Goal: Task Accomplishment & Management: Manage account settings

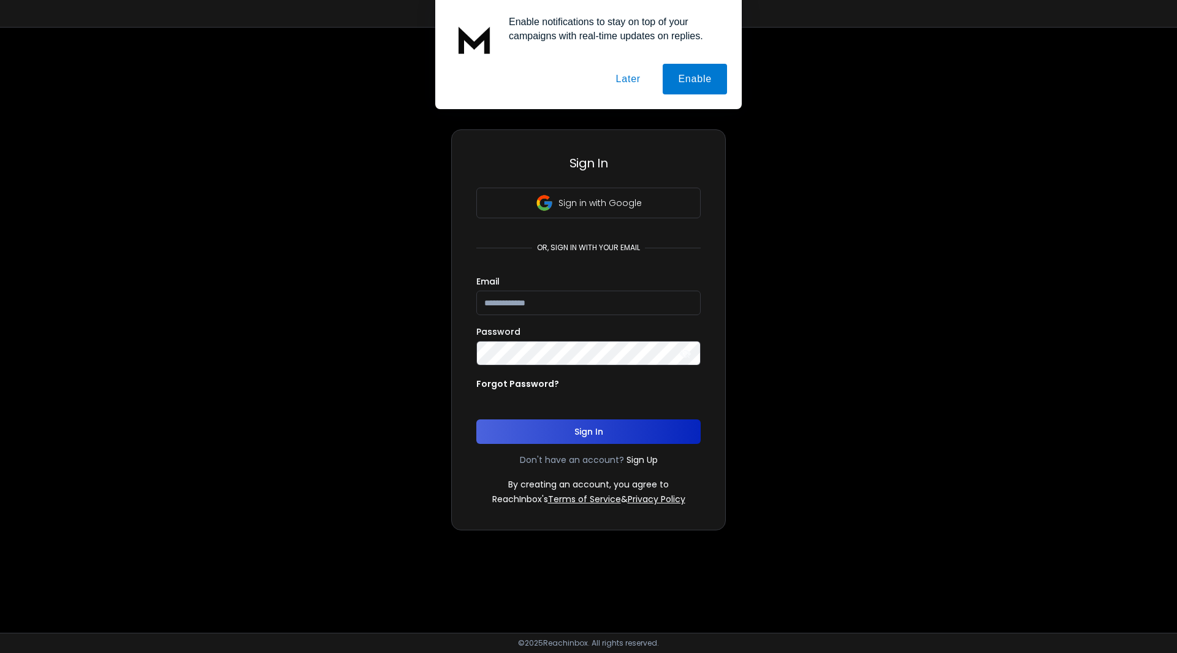
click at [519, 302] on input "email" at bounding box center [588, 302] width 224 height 25
paste input "**********"
type input "**********"
click at [528, 428] on button "Sign In" at bounding box center [588, 431] width 224 height 25
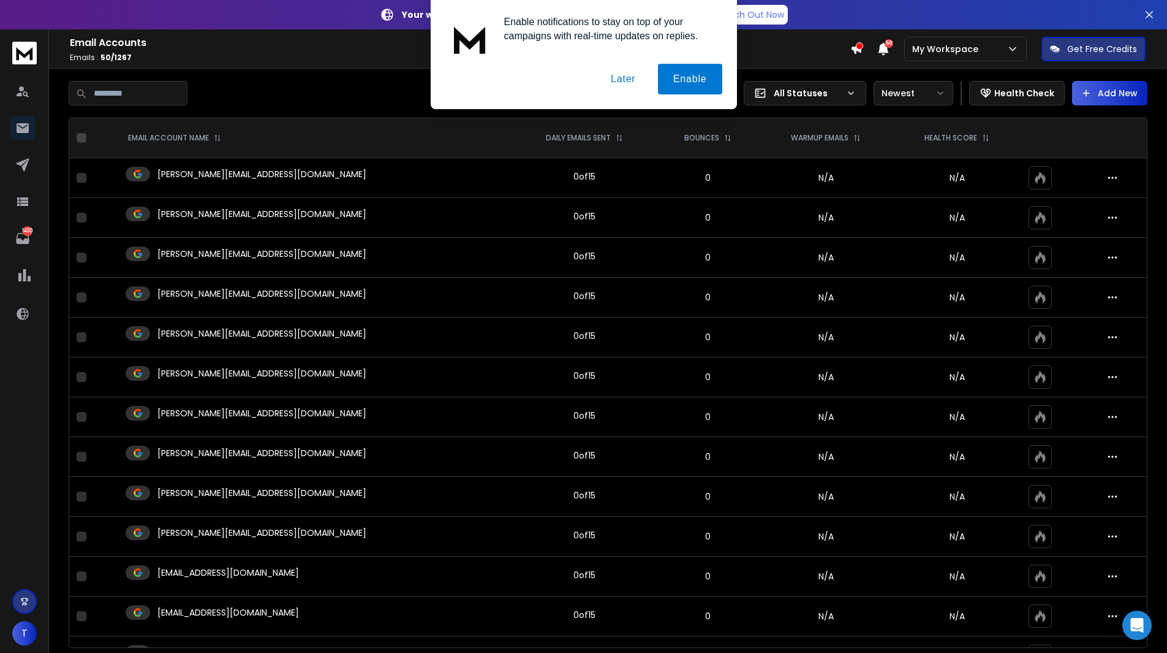
click at [625, 77] on button "Later" at bounding box center [623, 79] width 55 height 31
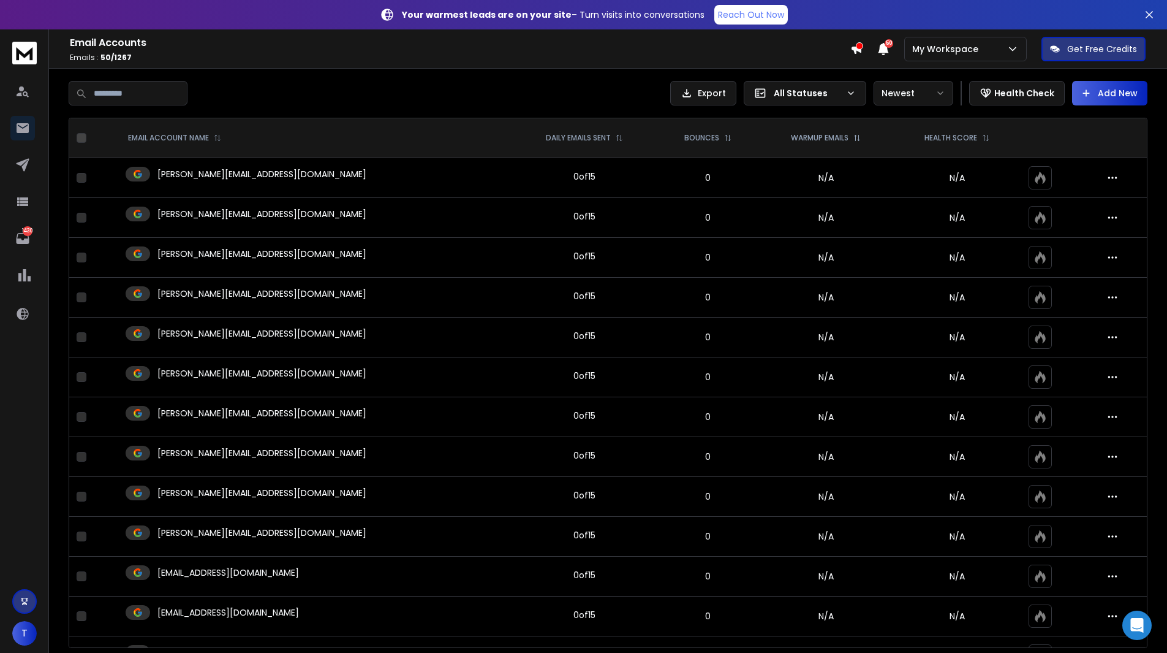
click at [1118, 94] on button "Add New" at bounding box center [1109, 93] width 75 height 25
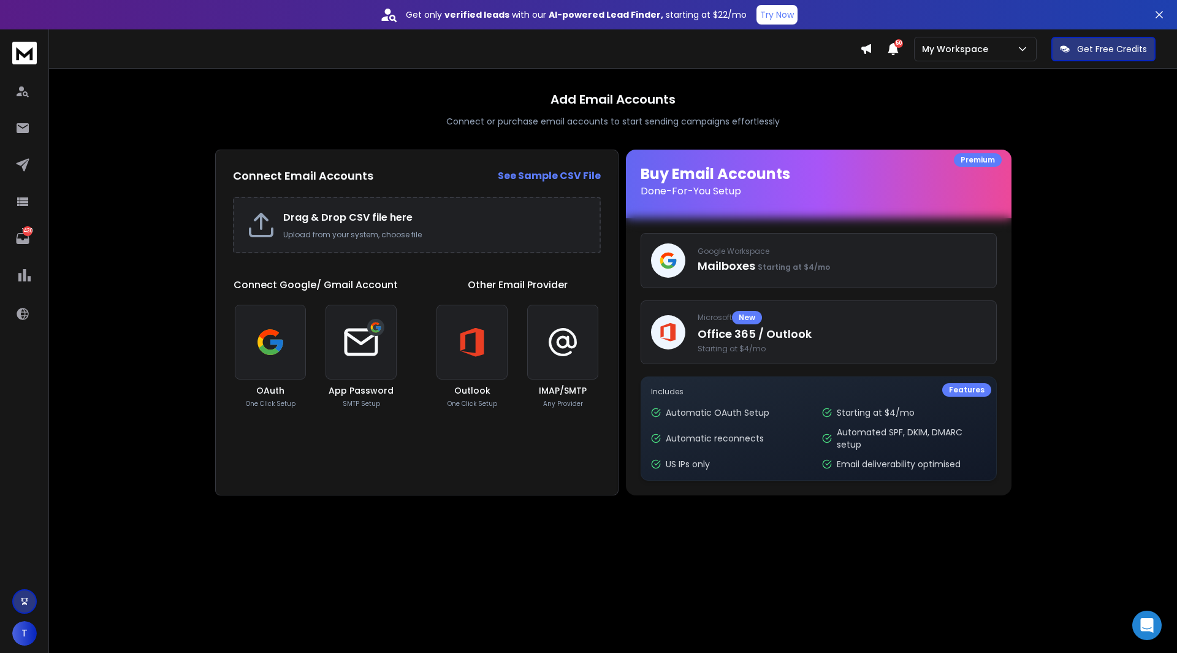
click at [291, 332] on div at bounding box center [270, 342] width 71 height 75
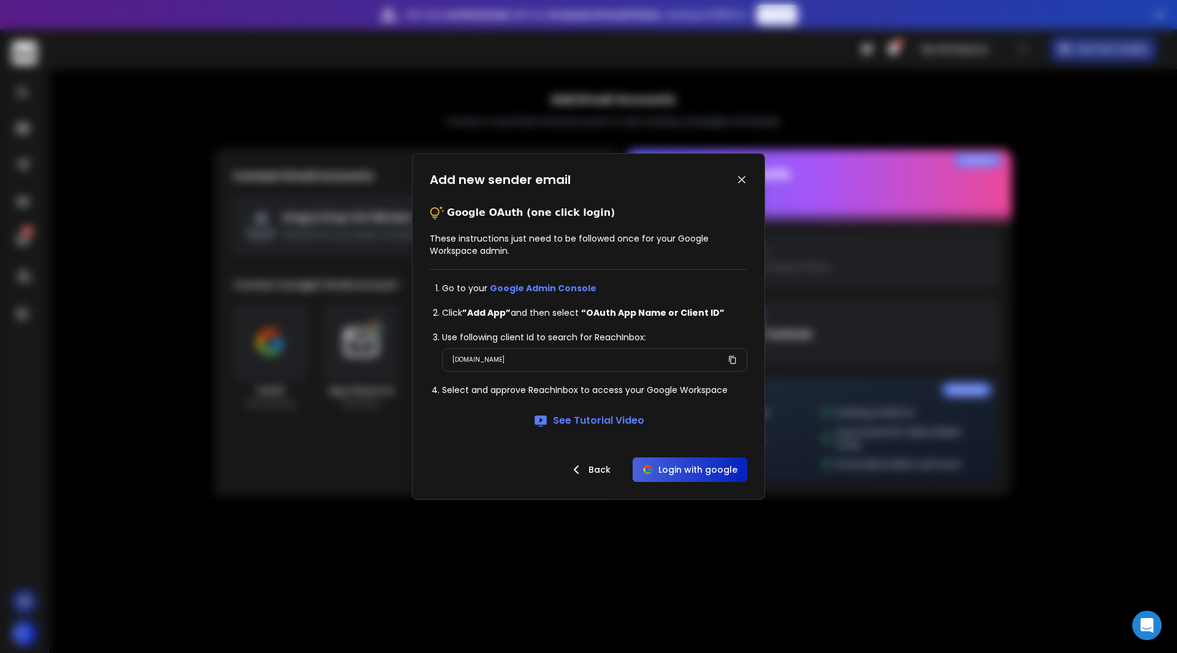
click at [684, 463] on button "Login with google" at bounding box center [689, 469] width 115 height 25
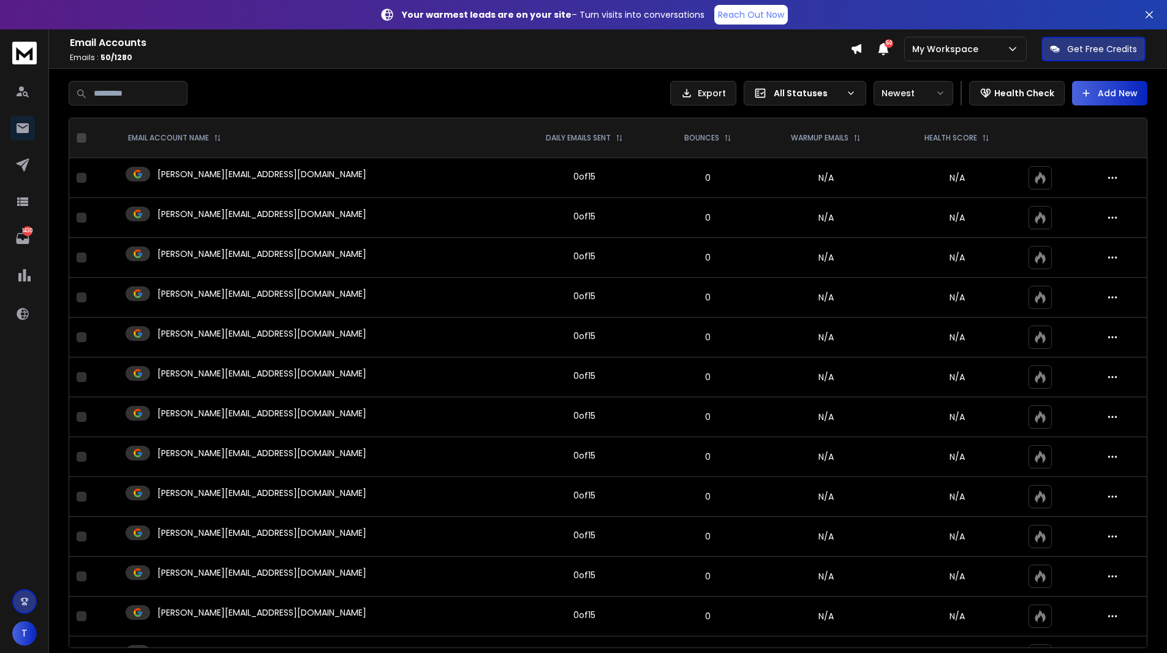
click at [1095, 98] on button "Add New" at bounding box center [1109, 93] width 75 height 25
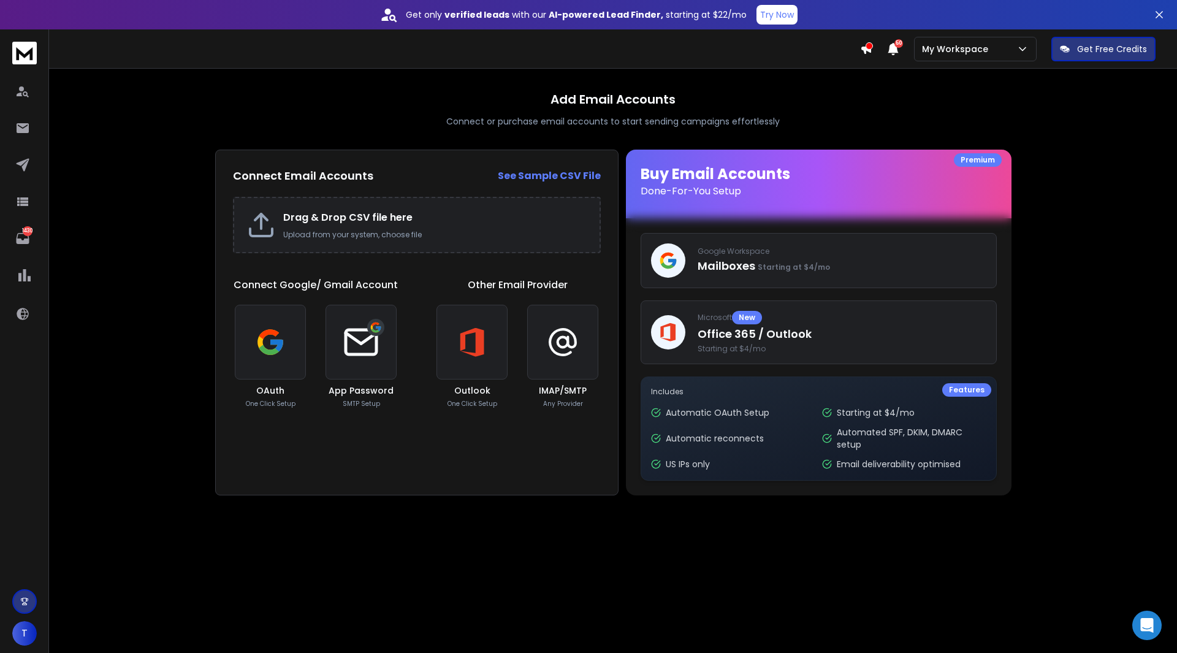
click at [285, 352] on icon at bounding box center [270, 342] width 31 height 37
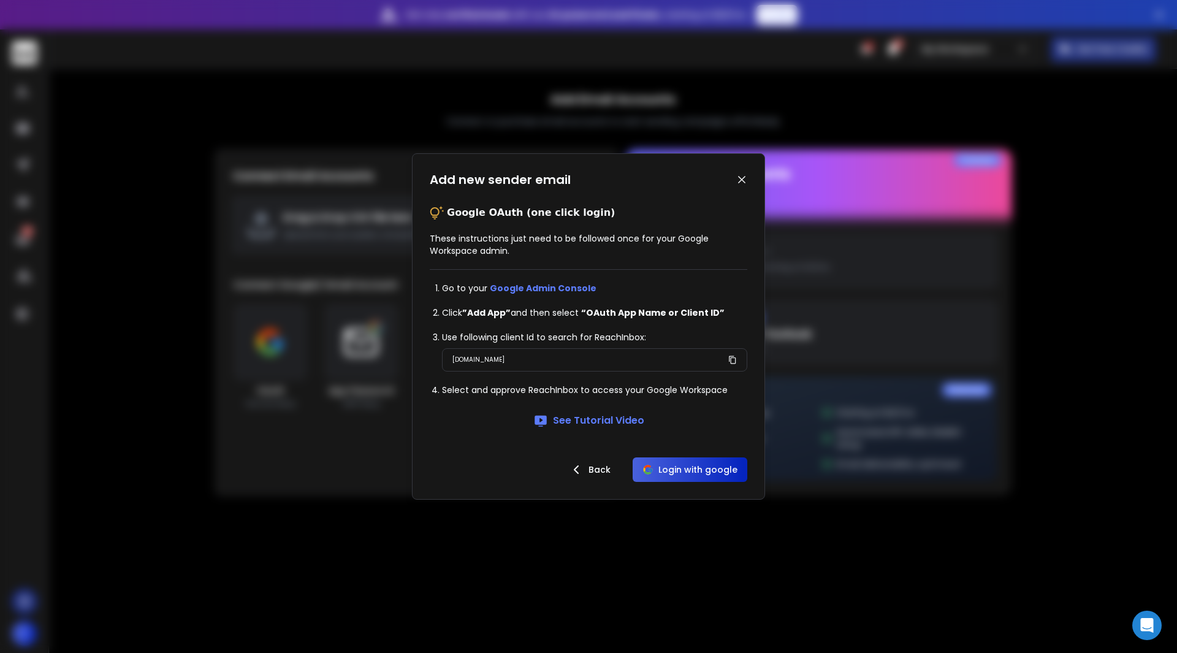
click at [667, 468] on button "Login with google" at bounding box center [689, 469] width 115 height 25
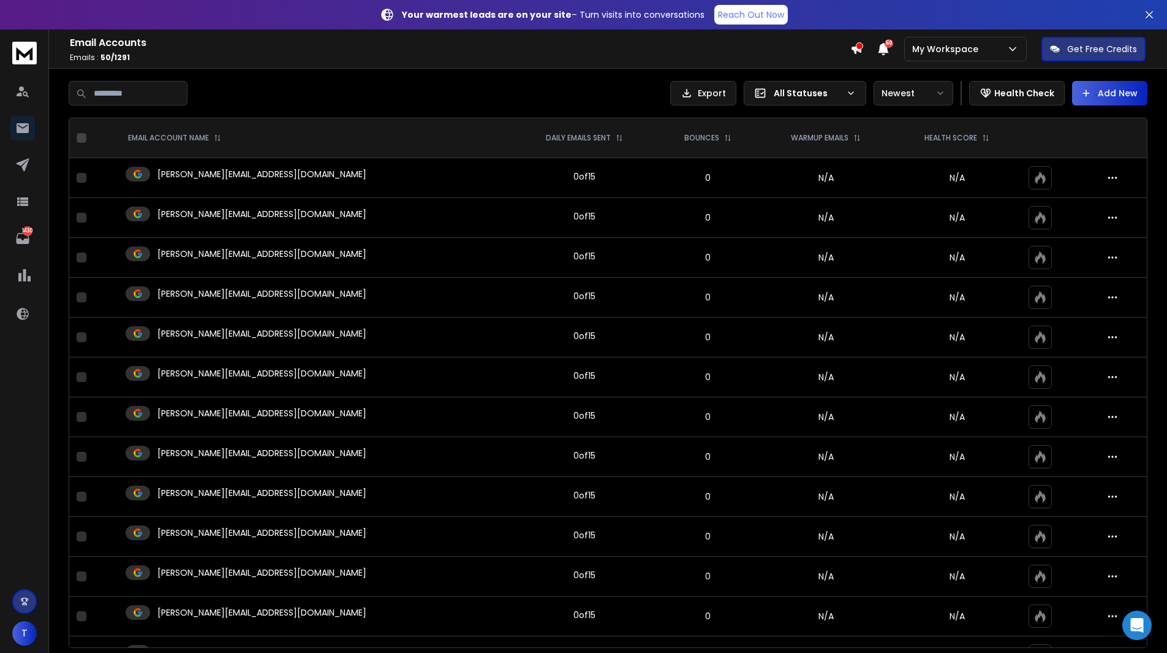
click at [1117, 82] on button "Add New" at bounding box center [1109, 93] width 75 height 25
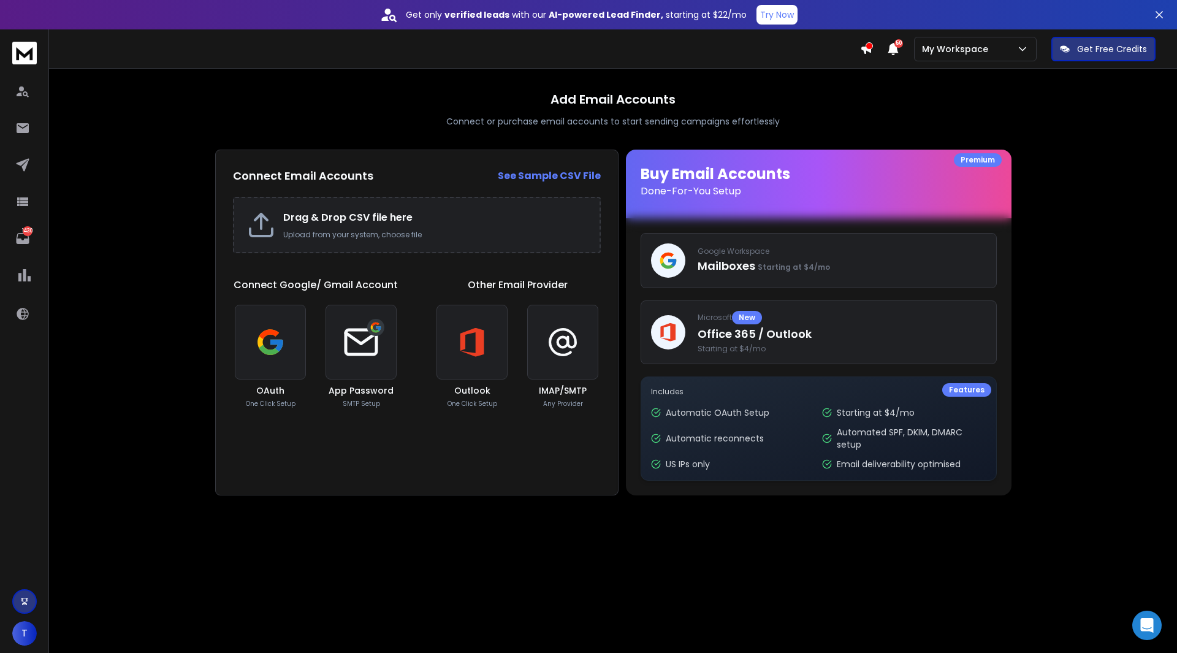
click at [279, 354] on icon at bounding box center [270, 342] width 31 height 37
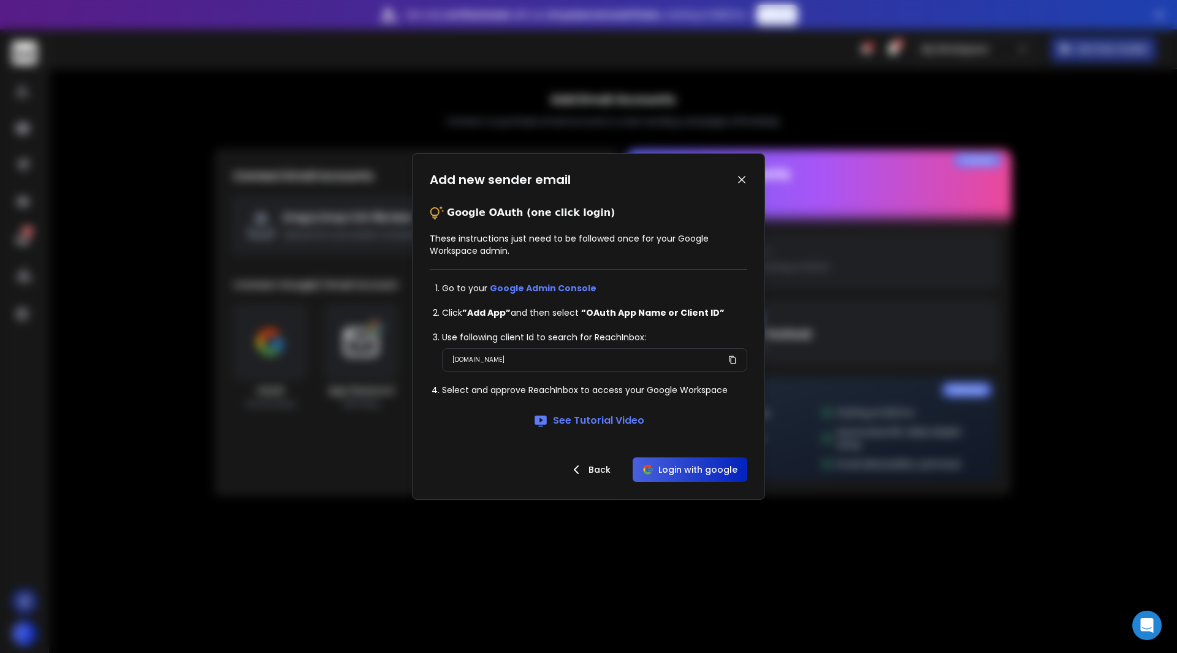
click at [682, 474] on button "Login with google" at bounding box center [689, 469] width 115 height 25
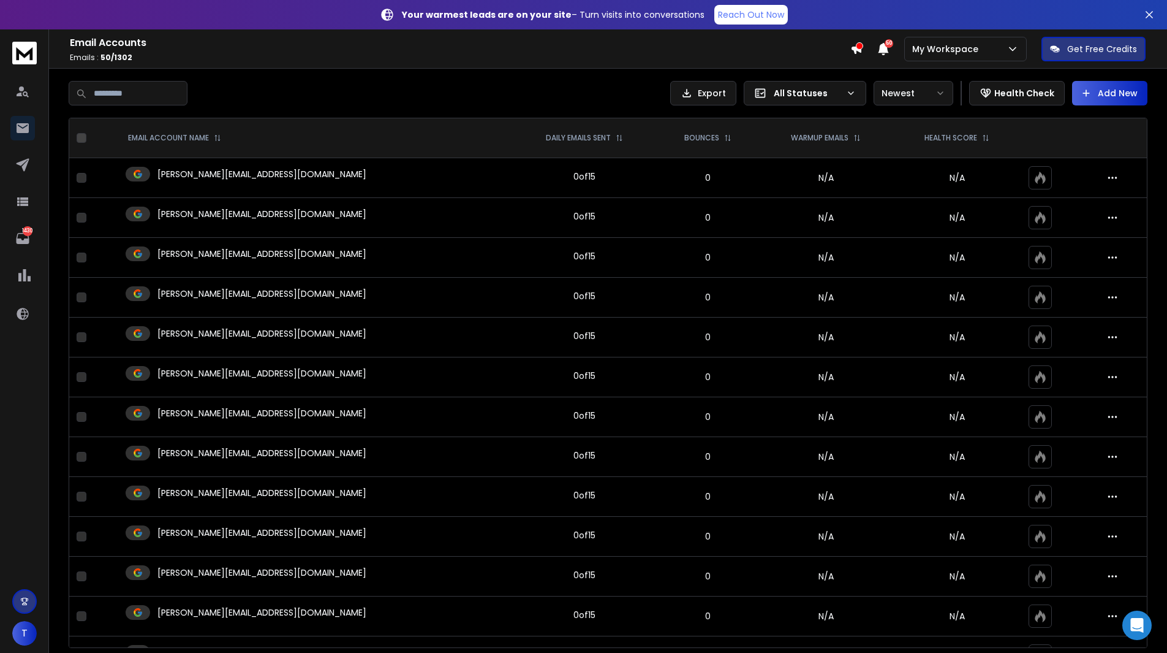
click at [1091, 96] on icon at bounding box center [1086, 93] width 9 height 9
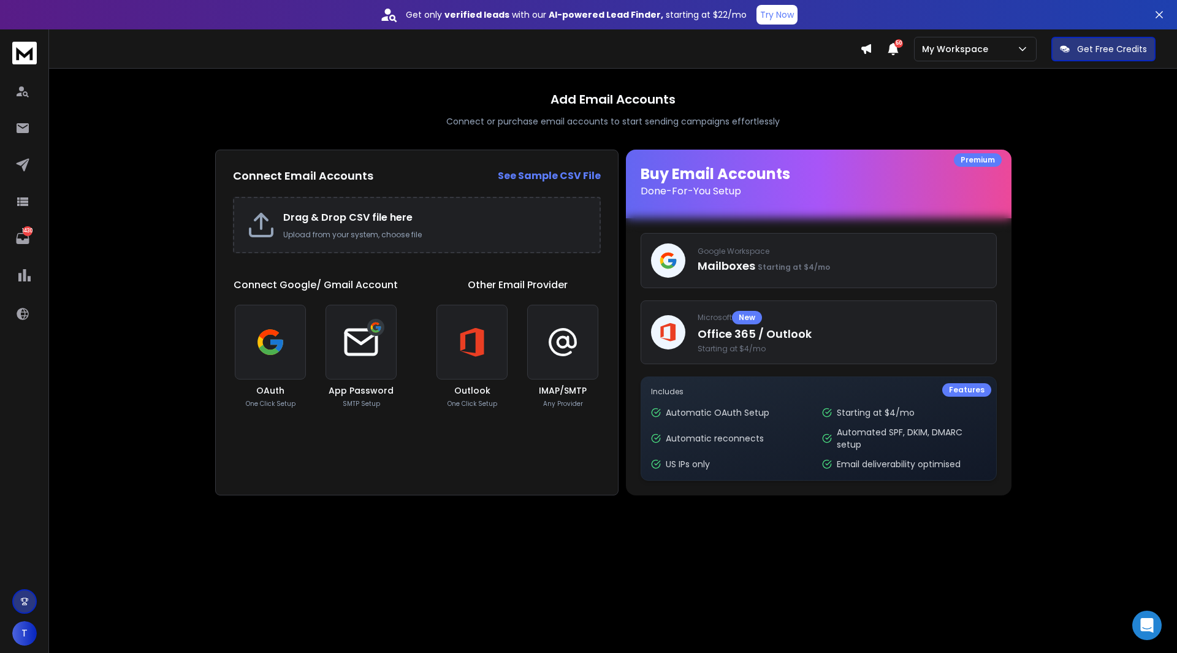
click at [254, 330] on div at bounding box center [270, 342] width 71 height 75
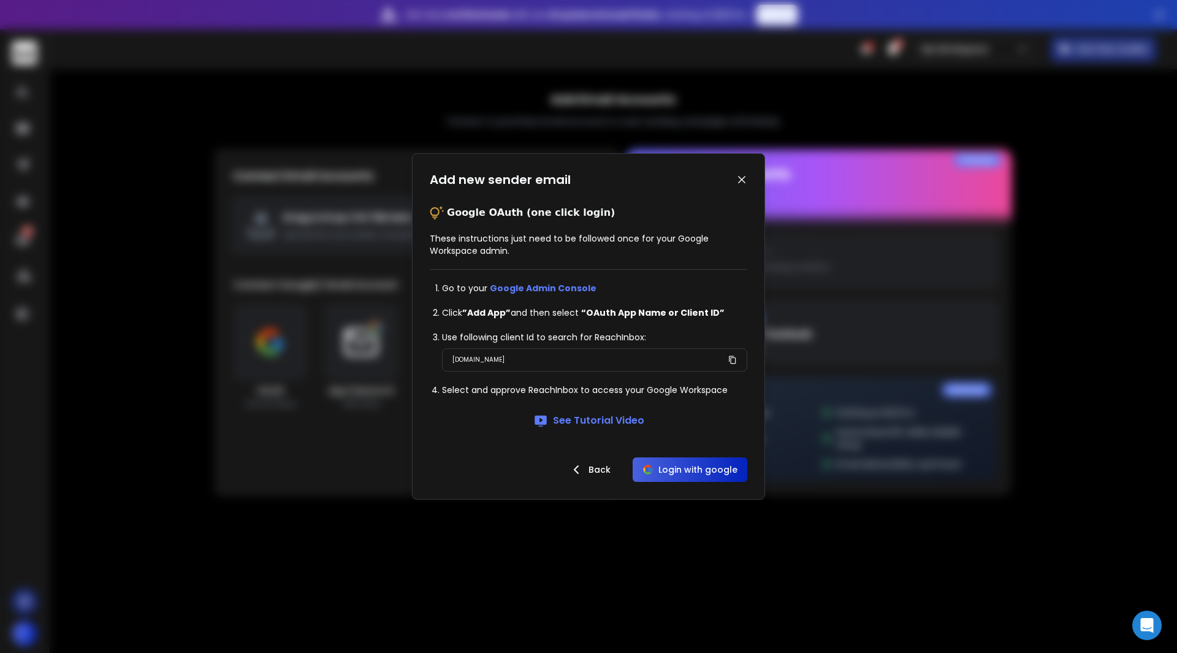
click at [693, 469] on button "Login with google" at bounding box center [689, 469] width 115 height 25
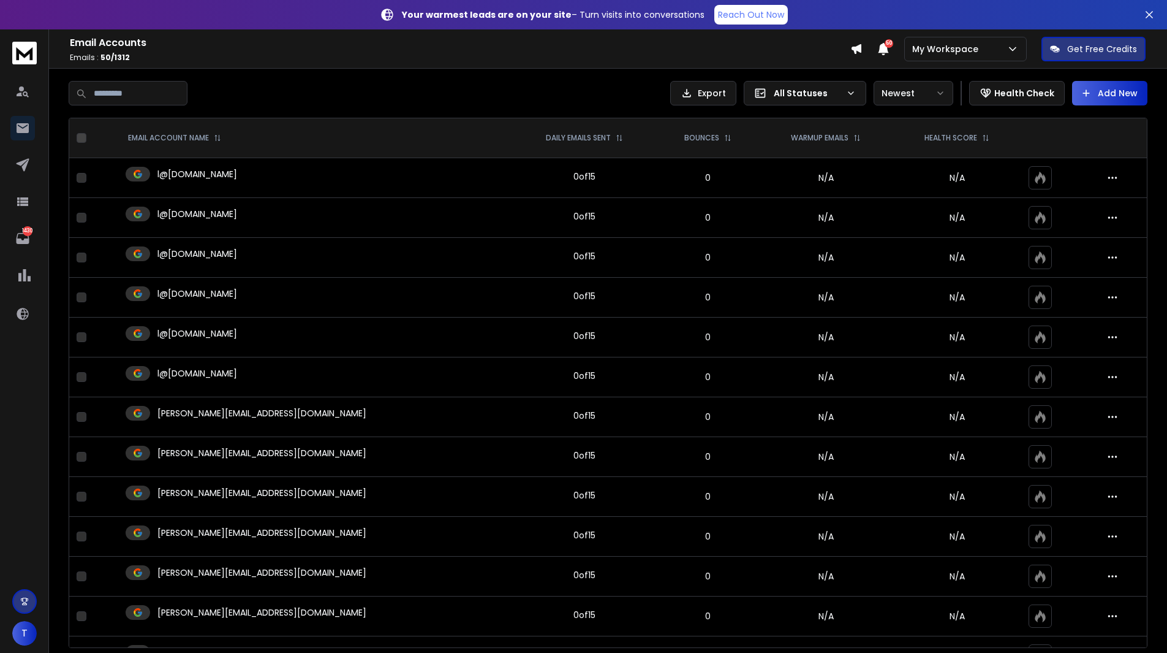
click at [1102, 100] on button "Add New" at bounding box center [1109, 93] width 75 height 25
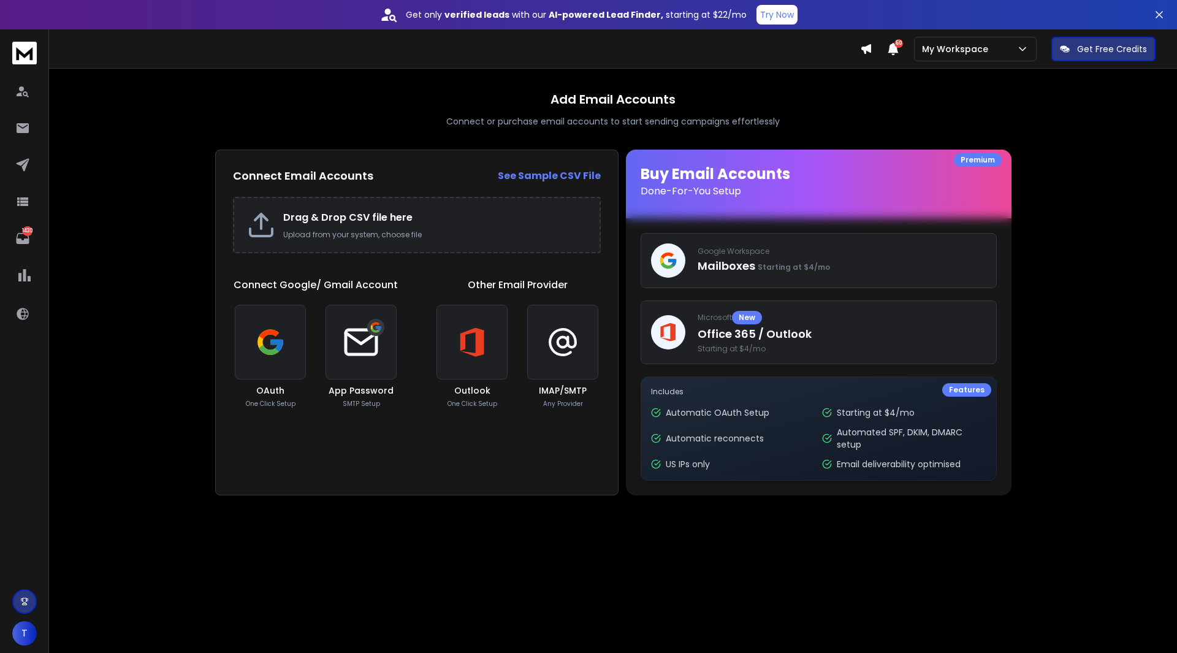
click at [251, 337] on div at bounding box center [270, 342] width 71 height 75
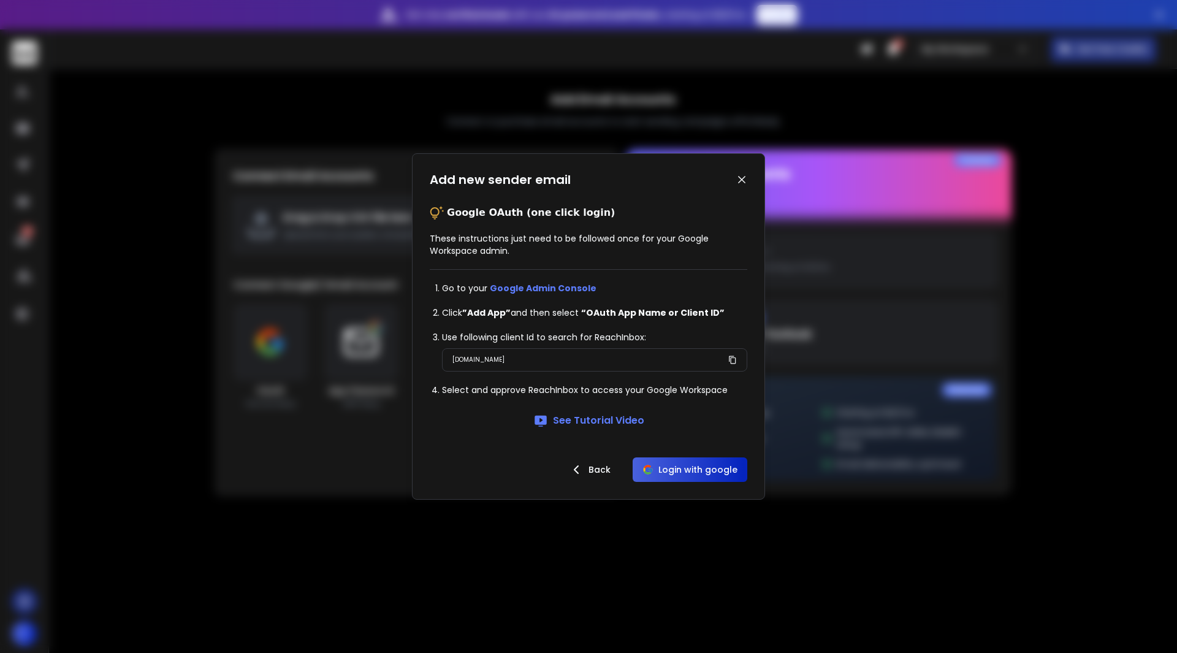
click at [657, 468] on button "Login with google" at bounding box center [689, 469] width 115 height 25
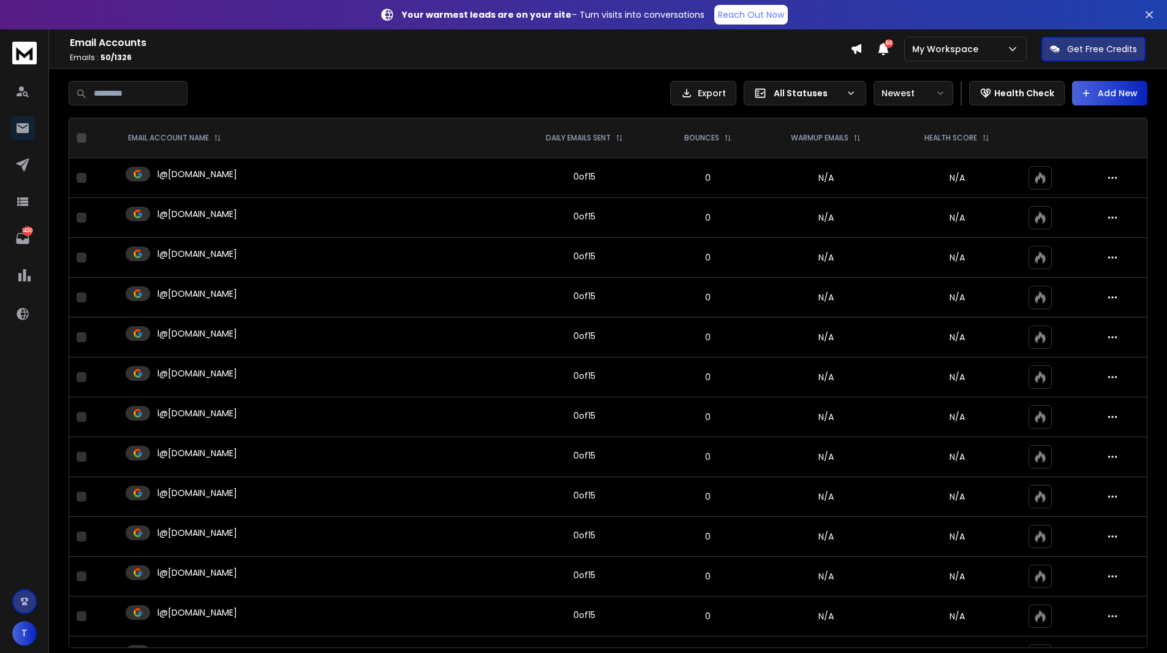
click at [1119, 83] on button "Add New" at bounding box center [1109, 93] width 75 height 25
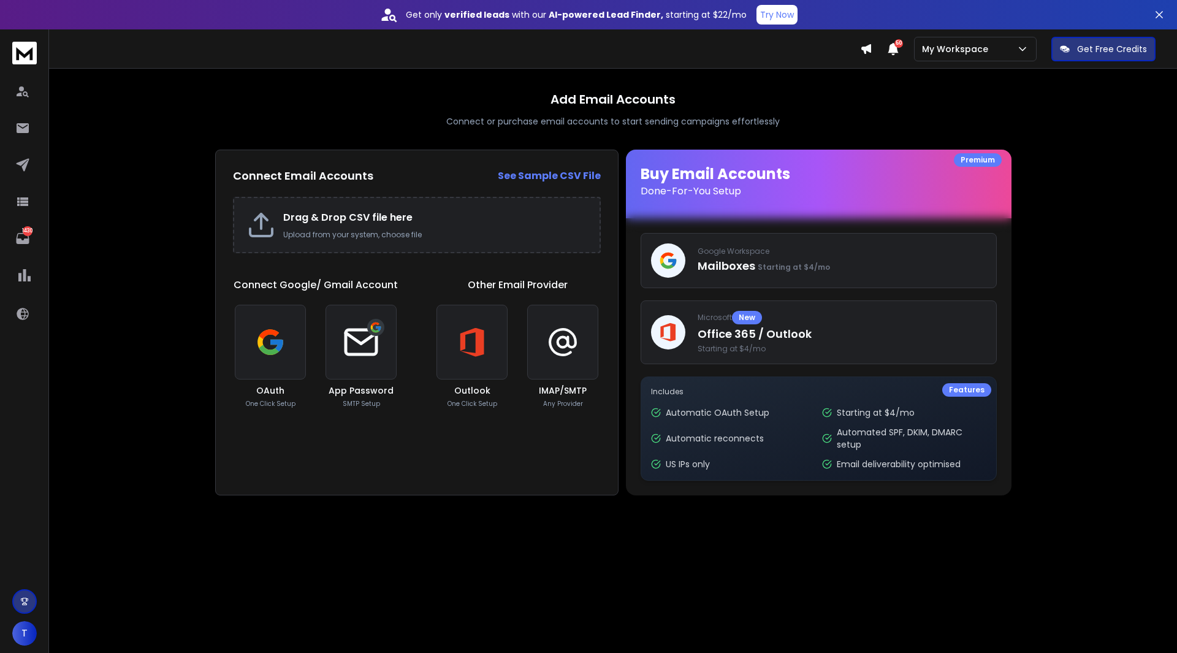
click at [299, 338] on div at bounding box center [270, 342] width 71 height 75
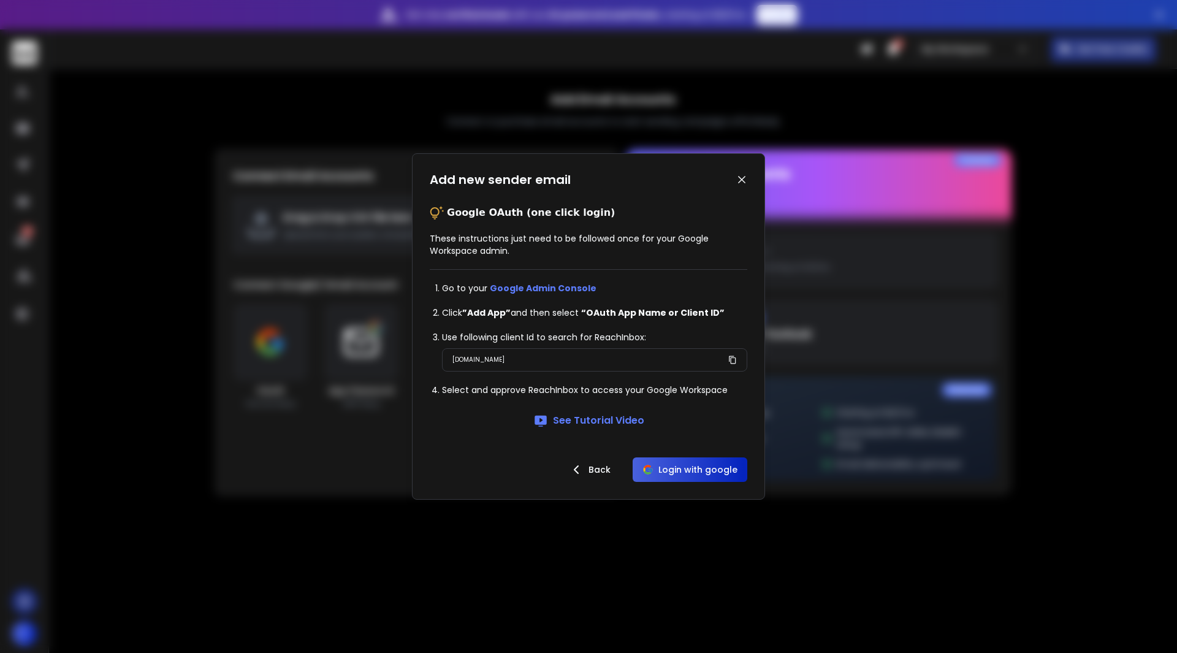
click at [678, 472] on button "Login with google" at bounding box center [689, 469] width 115 height 25
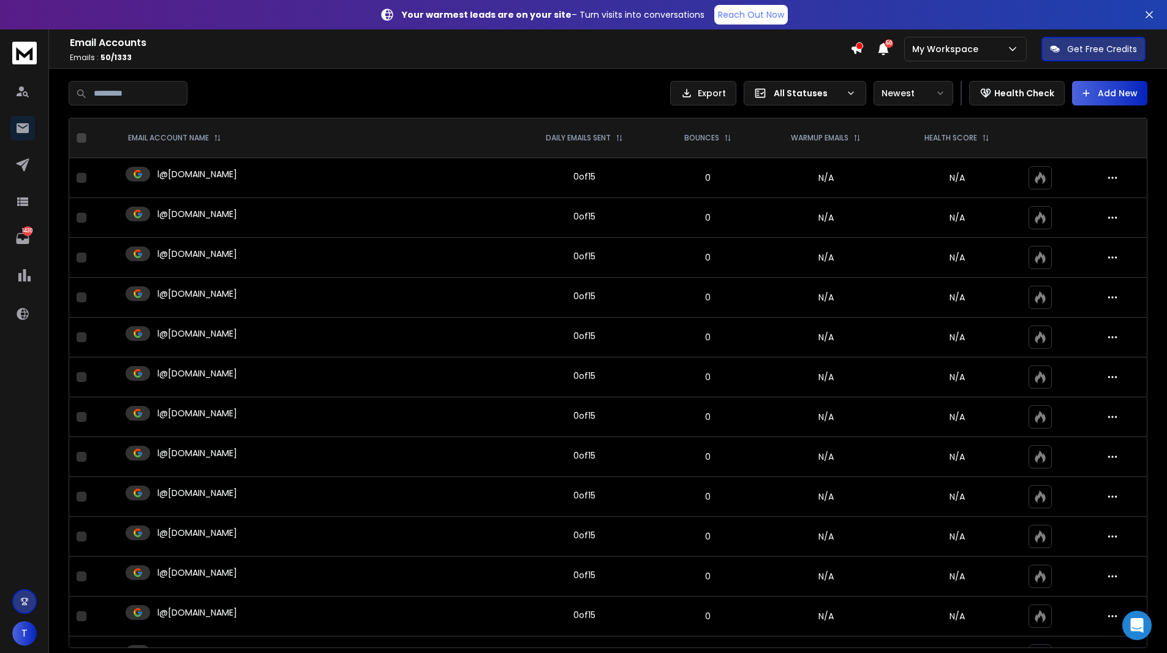
click at [1101, 93] on button "Add New" at bounding box center [1109, 93] width 75 height 25
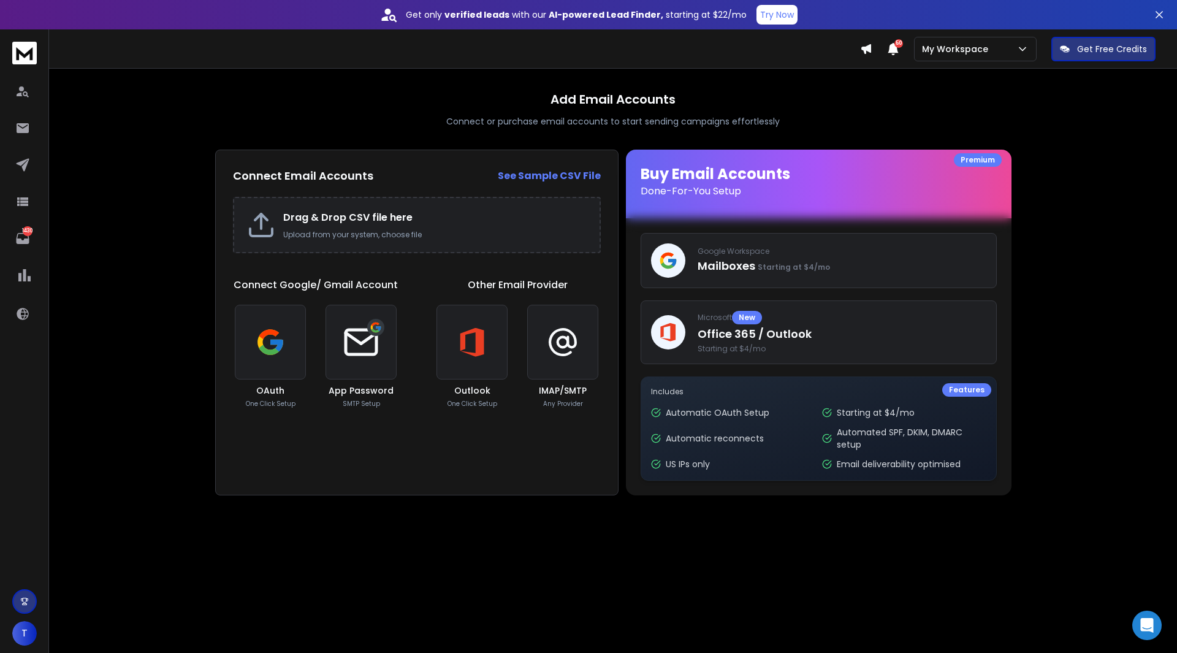
click at [276, 346] on icon at bounding box center [270, 342] width 31 height 37
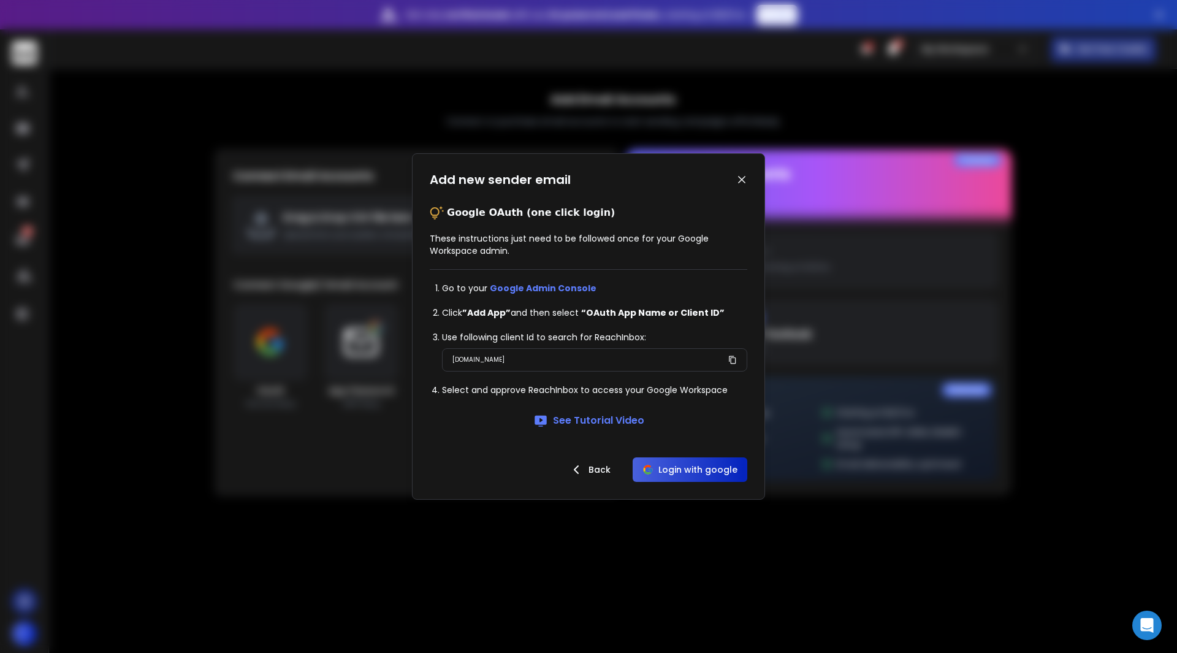
click at [694, 471] on button "Login with google" at bounding box center [689, 469] width 115 height 25
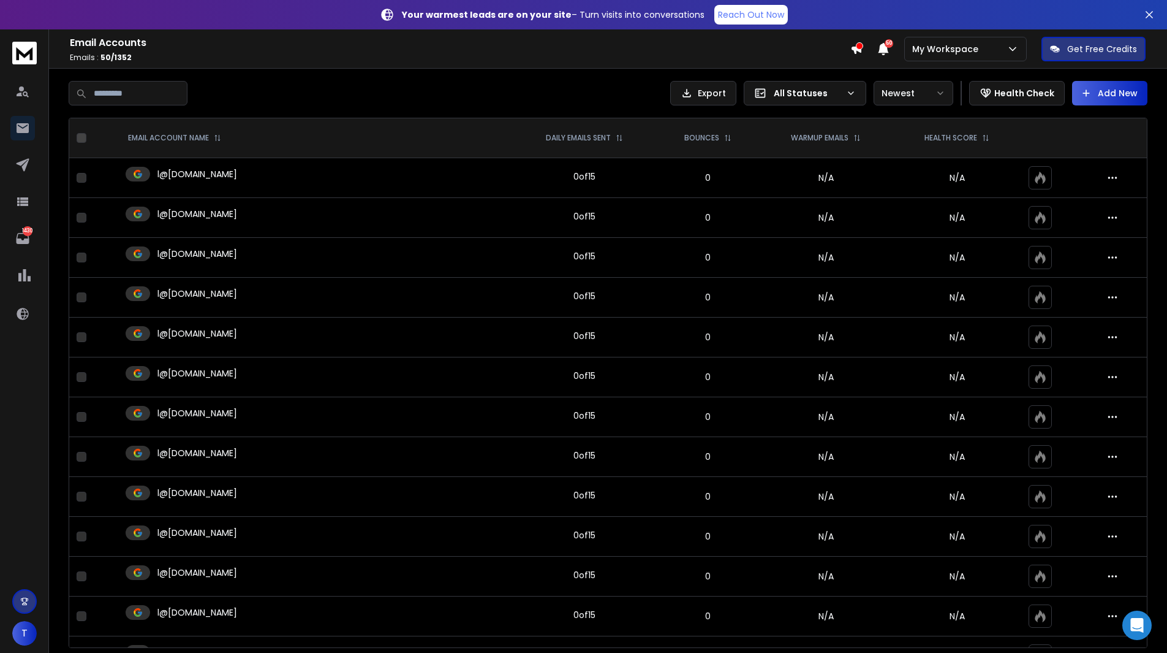
click at [1117, 86] on button "Add New" at bounding box center [1109, 93] width 75 height 25
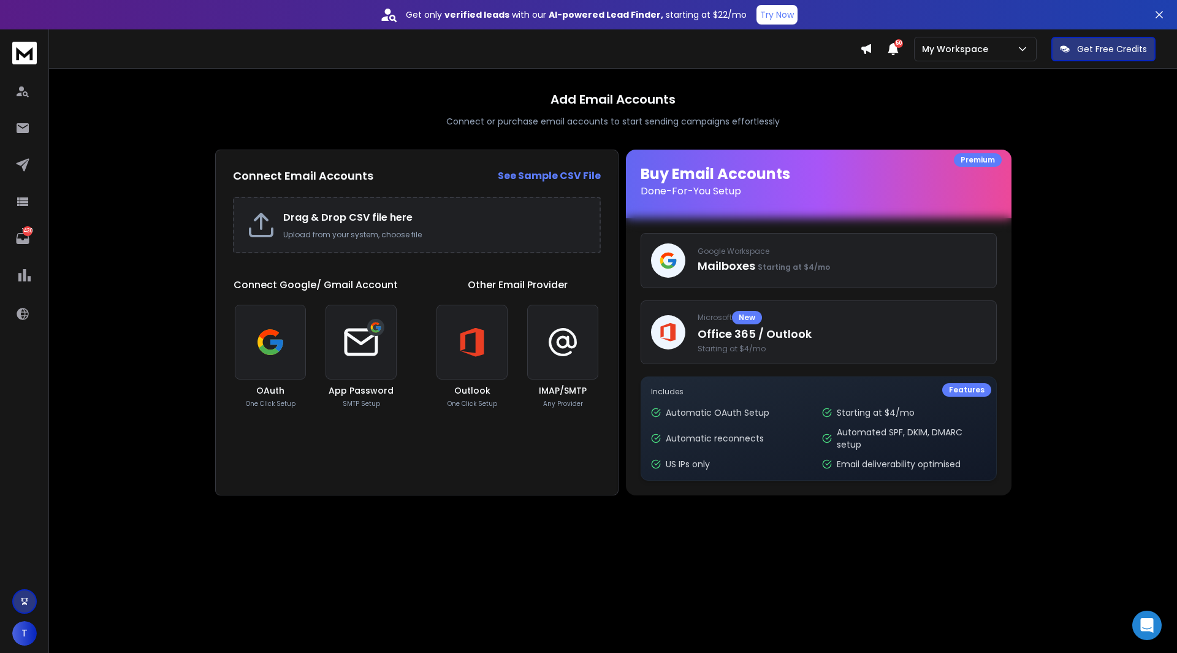
click at [277, 356] on icon at bounding box center [270, 342] width 31 height 37
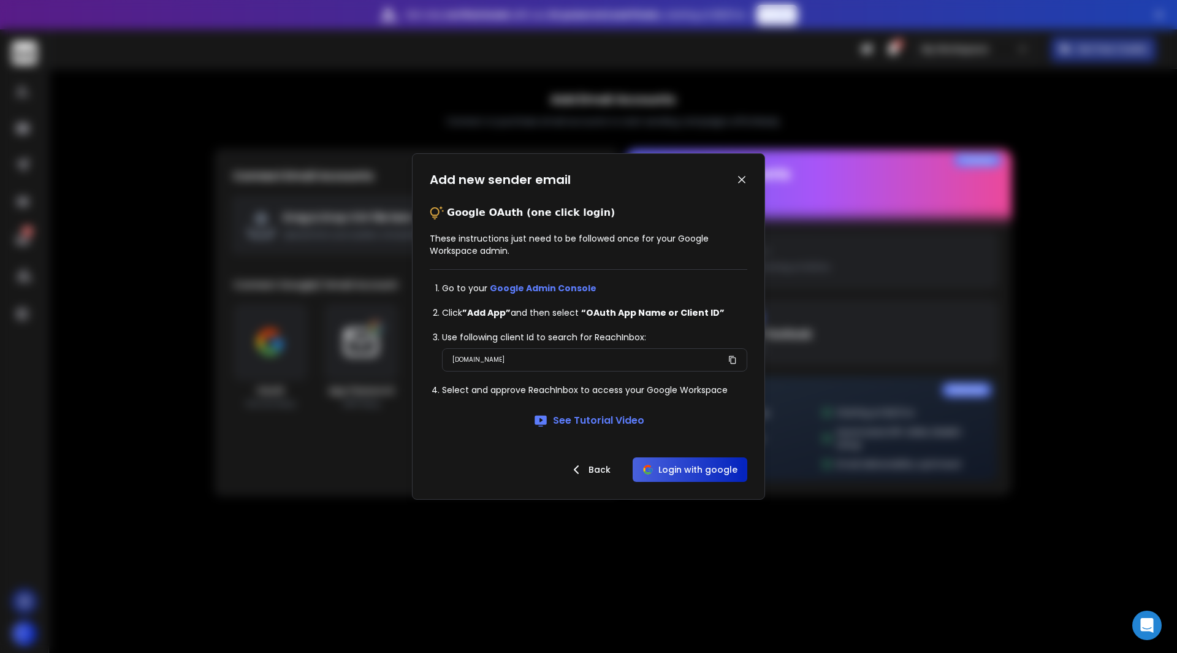
click at [681, 462] on button "Login with google" at bounding box center [689, 469] width 115 height 25
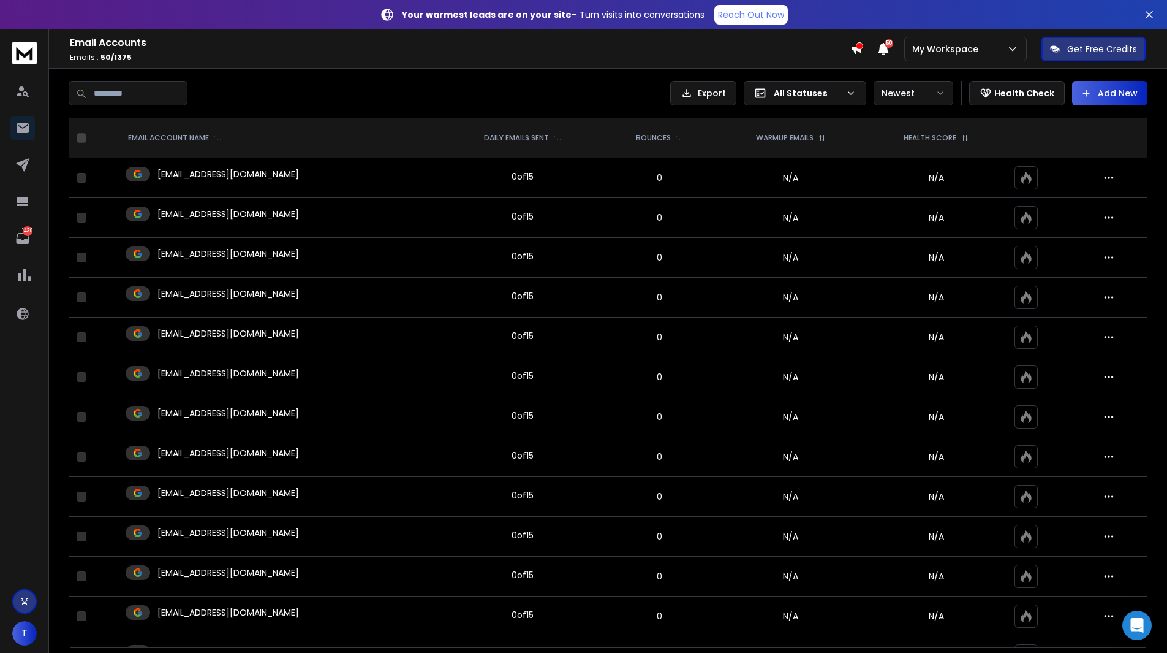
click at [1096, 94] on button "Add New" at bounding box center [1109, 93] width 75 height 25
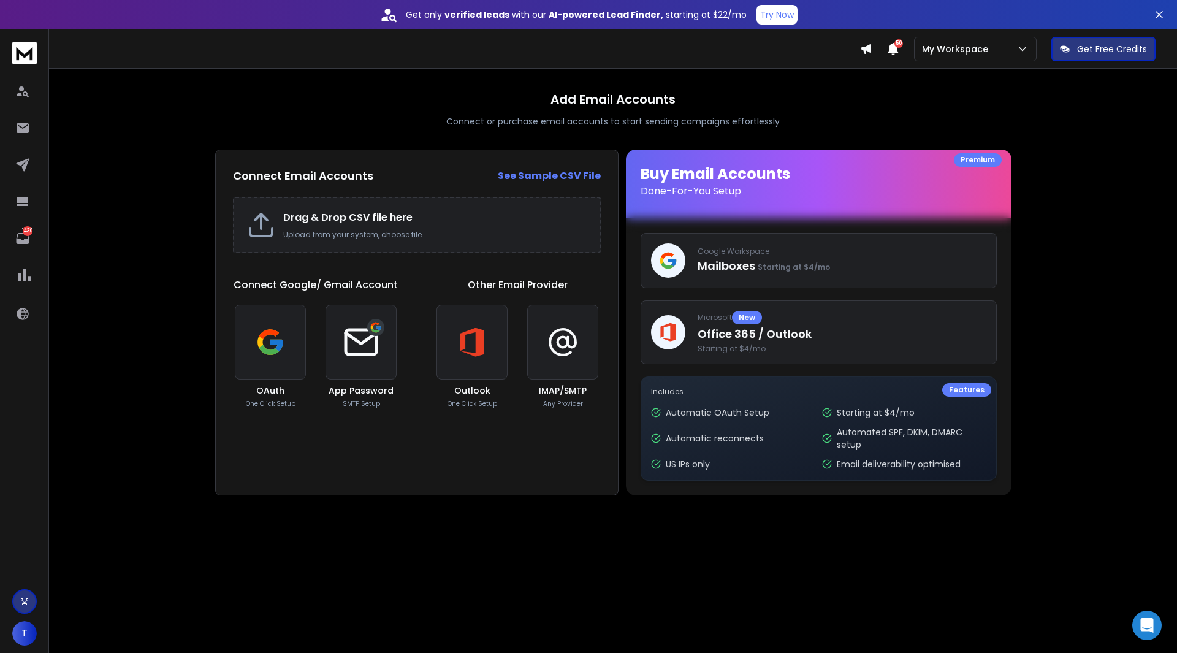
click at [255, 354] on div at bounding box center [270, 342] width 71 height 75
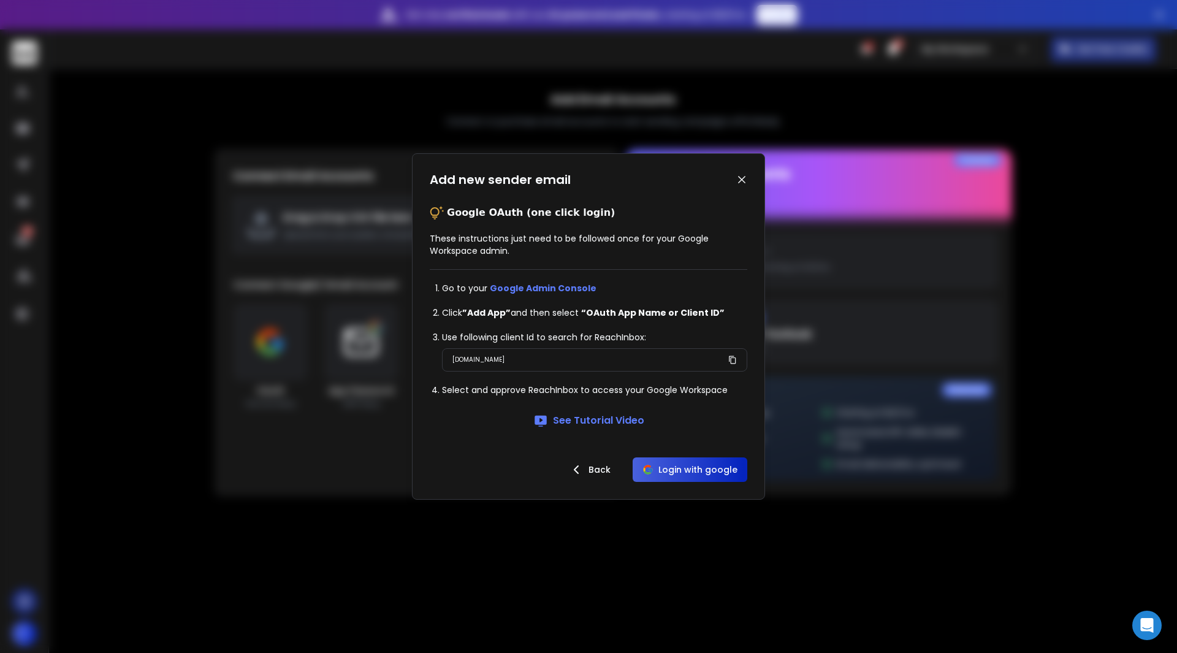
click at [681, 466] on button "Login with google" at bounding box center [689, 469] width 115 height 25
